Goal: Task Accomplishment & Management: Manage account settings

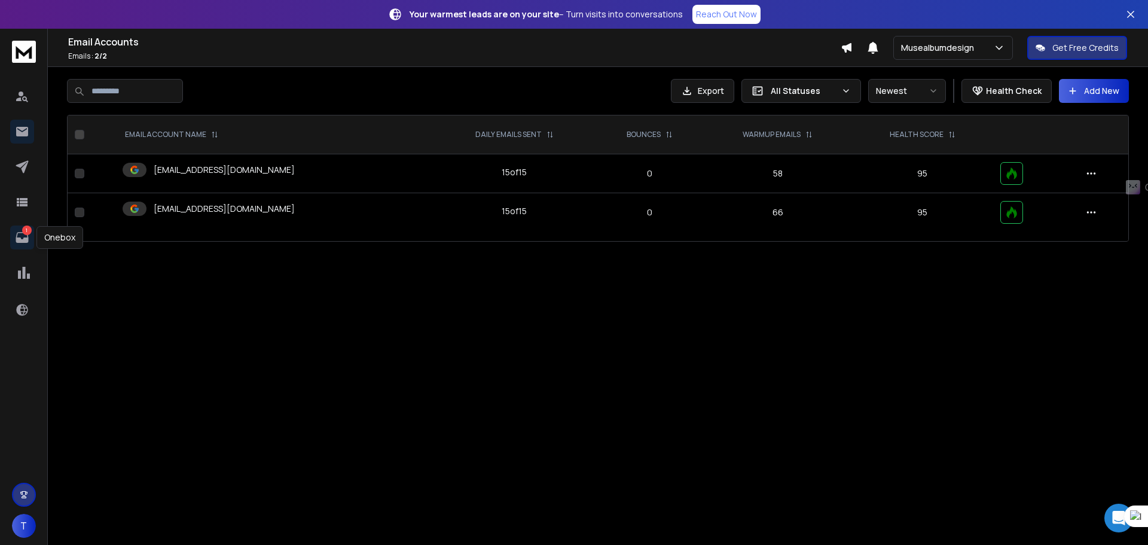
click at [30, 238] on link "1" at bounding box center [22, 237] width 24 height 24
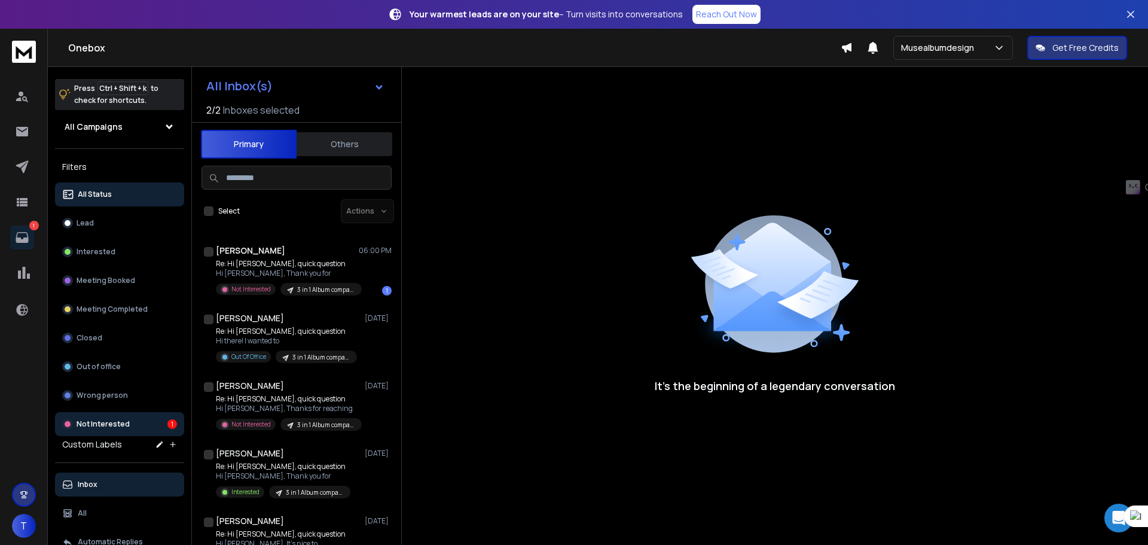
click at [115, 423] on p "Not Interested" at bounding box center [103, 424] width 53 height 10
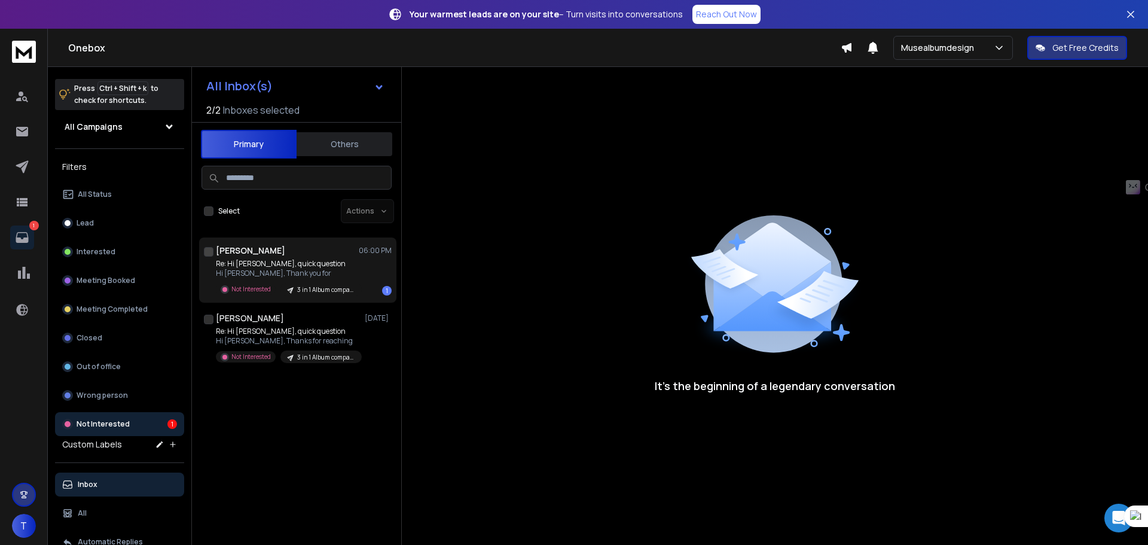
click at [289, 266] on p "Re: Hi [PERSON_NAME], quick question" at bounding box center [288, 264] width 144 height 10
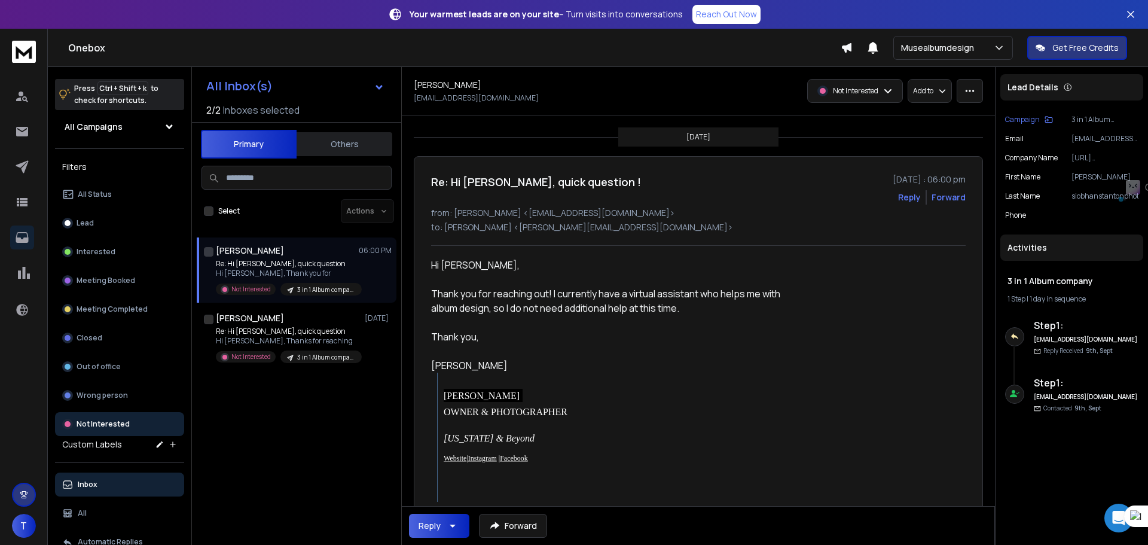
drag, startPoint x: 539, startPoint y: 214, endPoint x: 672, endPoint y: 214, distance: 132.2
click at [672, 214] on p "from: [PERSON_NAME] <[EMAIL_ADDRESS][DOMAIN_NAME]>" at bounding box center [698, 213] width 535 height 12
copy p "[DOMAIN_NAME]"
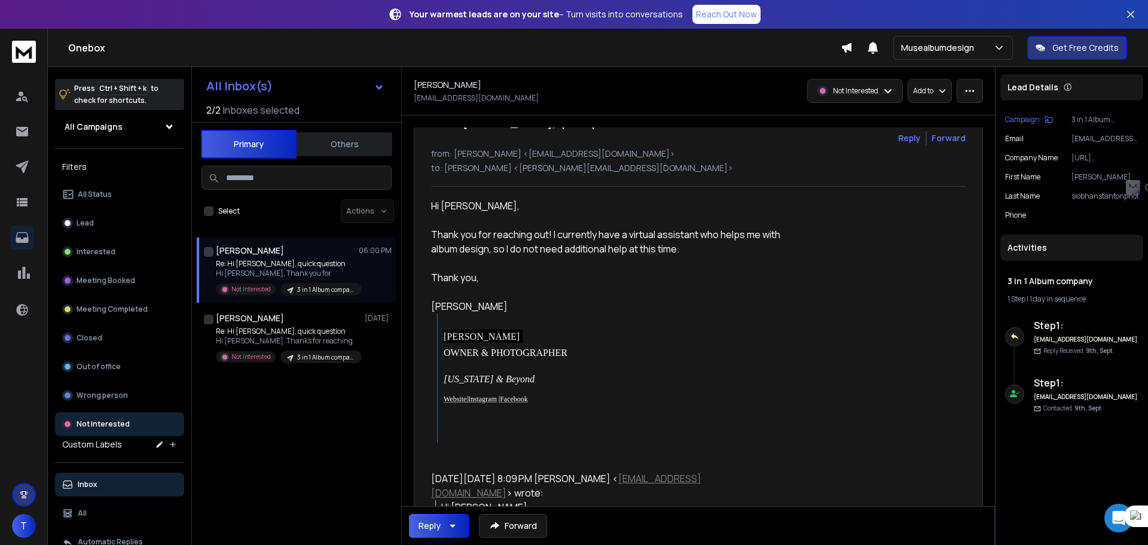
scroll to position [60, 0]
drag, startPoint x: 516, startPoint y: 251, endPoint x: 706, endPoint y: 255, distance: 190.2
click at [706, 255] on div "Thank you for reaching out! I currently have a virtual assistant who helps me w…" at bounding box center [605, 241] width 349 height 29
click at [526, 238] on div "Thank you for reaching out! I currently have a virtual assistant who helps me w…" at bounding box center [605, 241] width 349 height 29
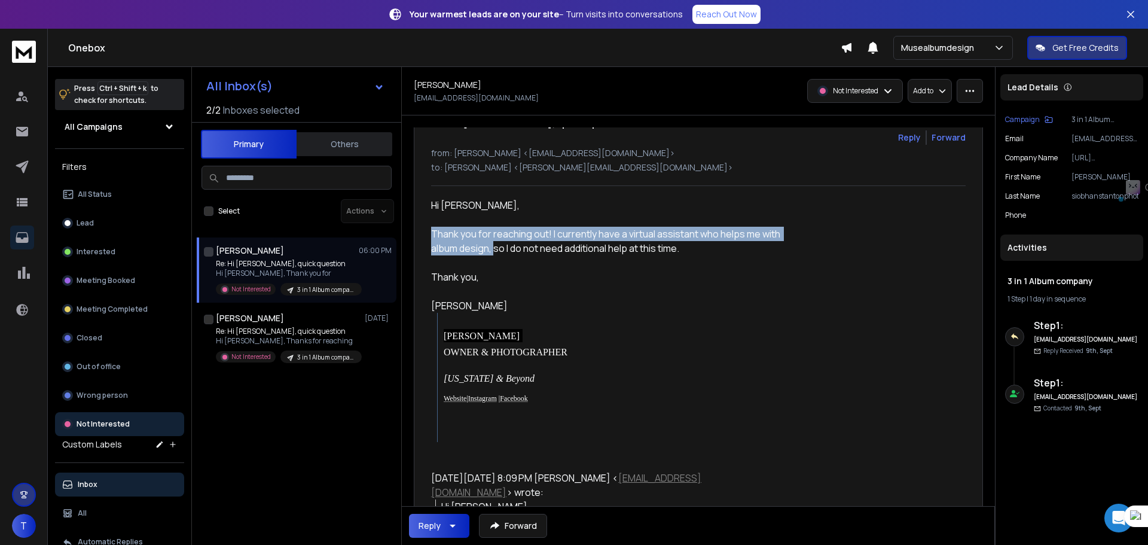
drag, startPoint x: 432, startPoint y: 231, endPoint x: 515, endPoint y: 249, distance: 84.9
click at [515, 249] on div "Thank you for reaching out! I currently have a virtual assistant who helps me w…" at bounding box center [605, 241] width 349 height 29
click at [499, 252] on div "Thank you for reaching out! I currently have a virtual assistant who helps me w…" at bounding box center [605, 241] width 349 height 29
drag, startPoint x: 630, startPoint y: 234, endPoint x: 510, endPoint y: 248, distance: 120.9
click at [510, 248] on div "Thank you for reaching out! I currently have a virtual assistant who helps me w…" at bounding box center [605, 241] width 349 height 29
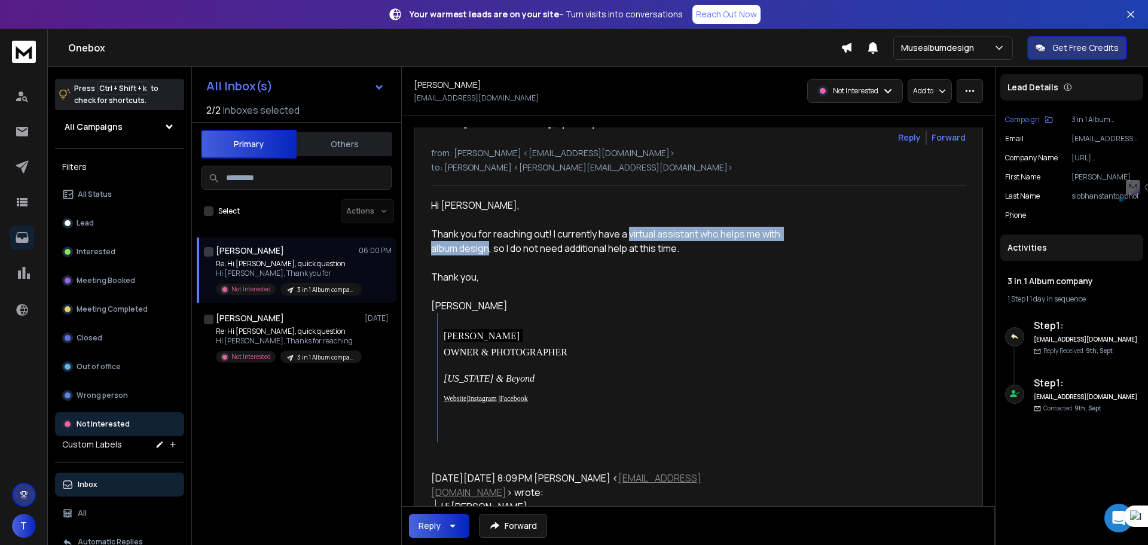
copy div "virtual assistant who helps me with album design"
